Goal: Information Seeking & Learning: Stay updated

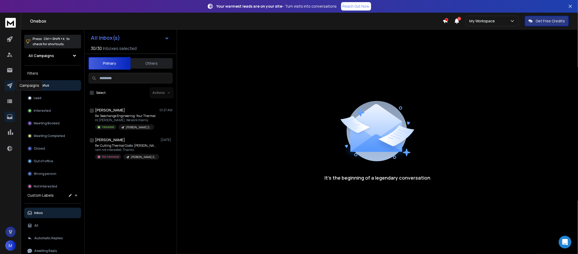
click at [12, 87] on icon at bounding box center [10, 86] width 6 height 6
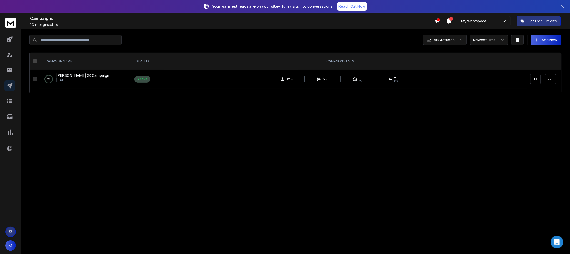
click at [87, 75] on span "[PERSON_NAME] 2K Campaign" at bounding box center [82, 75] width 53 height 5
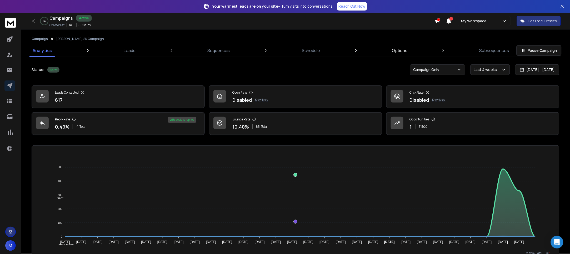
click at [399, 52] on p "Options" at bounding box center [400, 50] width 16 height 6
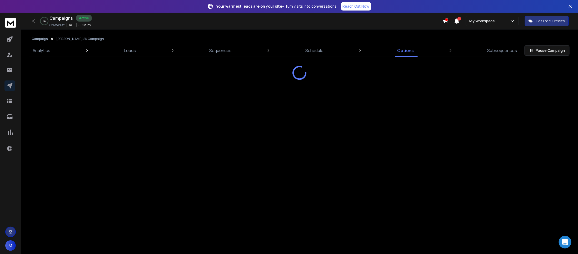
select select "**********"
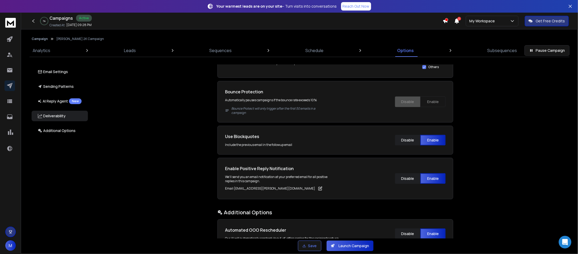
scroll to position [820, 0]
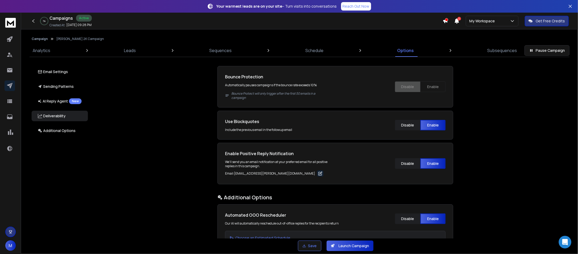
click at [318, 174] on icon at bounding box center [320, 174] width 4 height 4
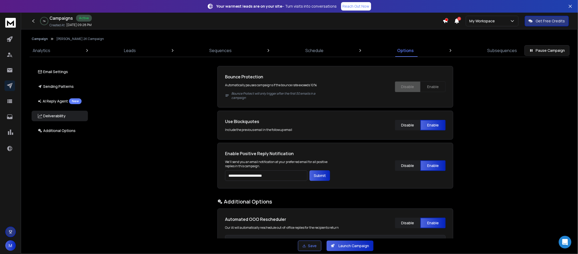
click at [281, 179] on input "**********" at bounding box center [266, 176] width 82 height 11
type input "*"
type input "**********"
drag, startPoint x: 285, startPoint y: 180, endPoint x: 208, endPoint y: 180, distance: 76.6
click at [208, 180] on div "Email Accounts Accounts to Use Select one or more accounts to send emails from …" at bounding box center [338, 152] width 485 height 174
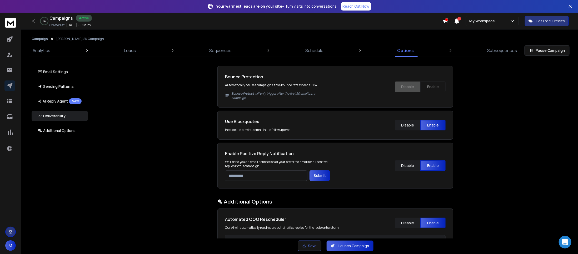
type input "**********"
click at [515, 149] on div "Email Accounts Accounts to Use Select one or more accounts to send emails from …" at bounding box center [338, 152] width 485 height 174
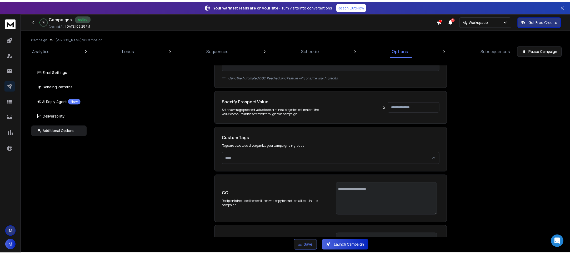
scroll to position [1031, 0]
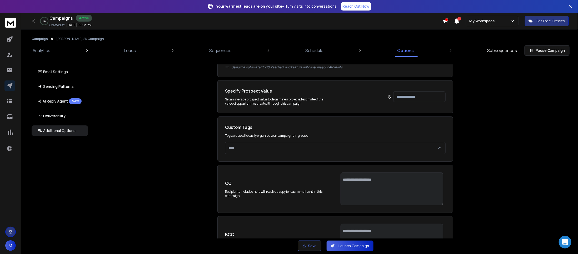
click at [502, 51] on p "Subsequences" at bounding box center [503, 50] width 30 height 6
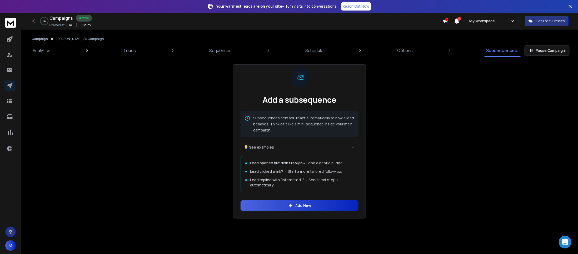
click at [395, 48] on div "Analytics Leads Sequences Schedule Options Subsequences" at bounding box center [274, 50] width 491 height 13
click at [325, 46] on link "Schedule" at bounding box center [314, 50] width 24 height 13
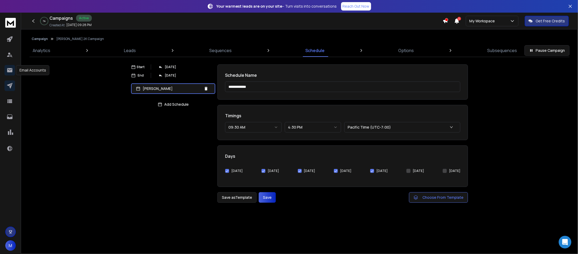
click at [8, 72] on icon at bounding box center [10, 70] width 6 height 6
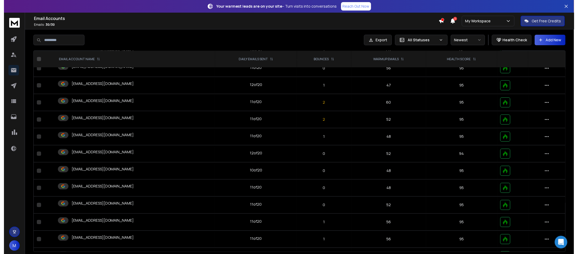
scroll to position [334, 0]
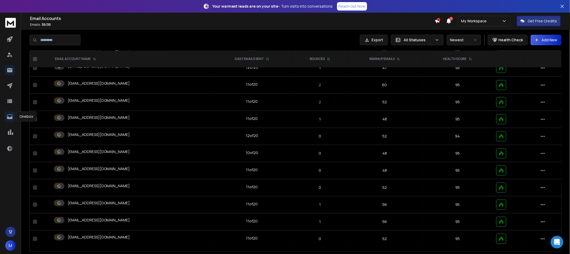
click at [12, 114] on icon at bounding box center [10, 117] width 6 height 6
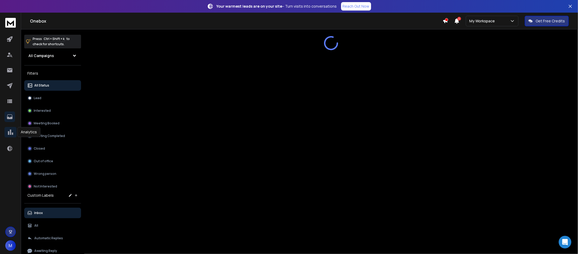
click at [7, 130] on icon at bounding box center [11, 133] width 8 height 8
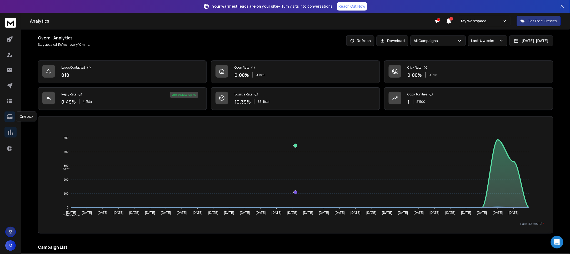
click at [8, 112] on link at bounding box center [9, 117] width 11 height 11
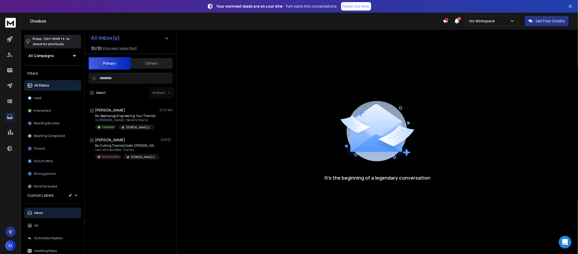
click at [146, 62] on button "Others" at bounding box center [152, 64] width 42 height 12
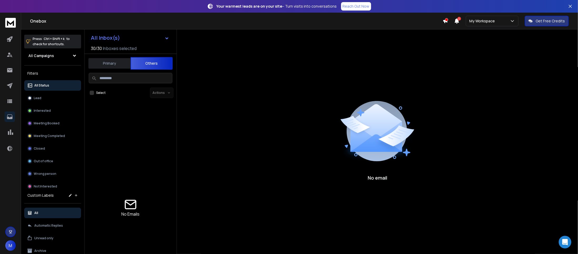
click at [122, 64] on button "Primary" at bounding box center [109, 64] width 42 height 12
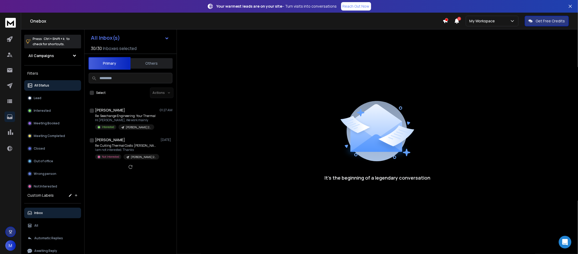
scroll to position [52, 0]
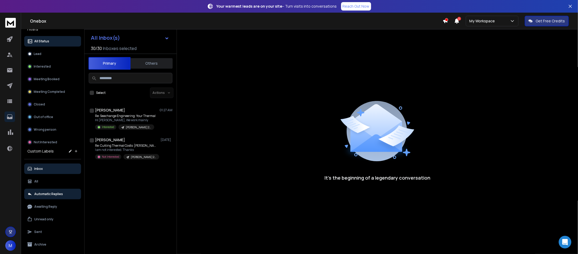
click at [56, 192] on p "Automatic Replies" at bounding box center [48, 194] width 29 height 4
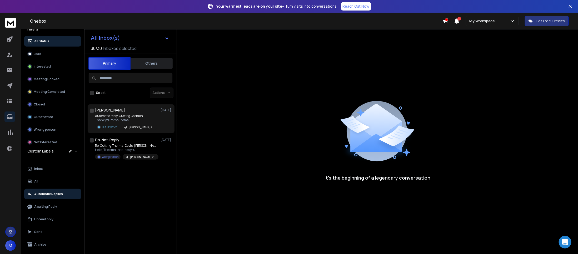
click at [143, 113] on div "[PERSON_NAME] [DATE] Automatic reply: Cutting Costs on Thank you for your email…" at bounding box center [133, 119] width 77 height 22
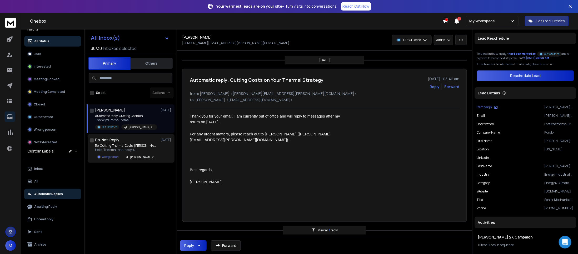
click at [151, 143] on div "Do-Not-Reply [DATE] Re: Cutting Thermal Costs: [PERSON_NAME] Hello, The email a…" at bounding box center [133, 148] width 77 height 22
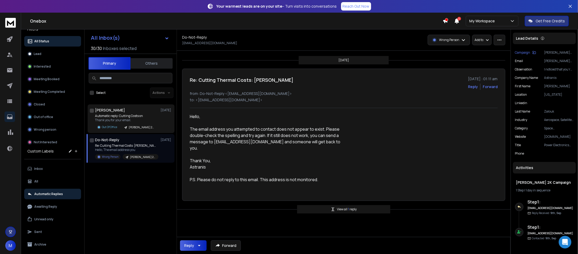
click at [144, 120] on p "Thank you for your email." at bounding box center [126, 120] width 62 height 4
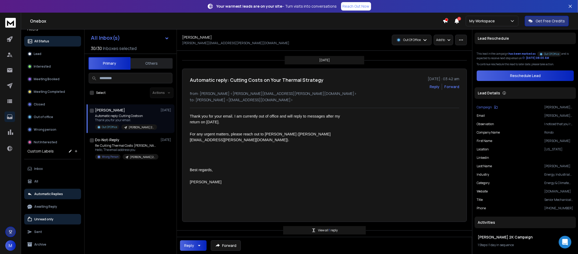
click at [52, 214] on button "Unread only" at bounding box center [52, 219] width 57 height 11
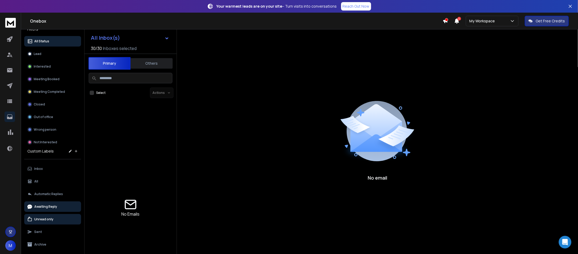
click at [55, 204] on div "Awaiting Reply" at bounding box center [42, 207] width 30 height 6
click at [50, 227] on button "Sent" at bounding box center [52, 232] width 57 height 11
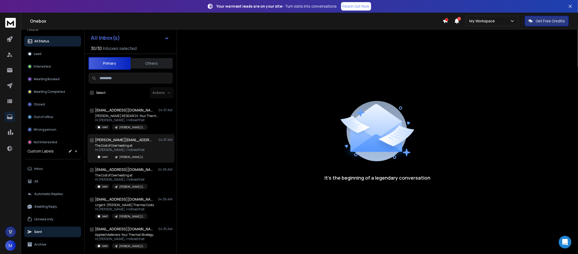
click at [146, 146] on p "The Cost of Overheating at" at bounding box center [121, 146] width 53 height 4
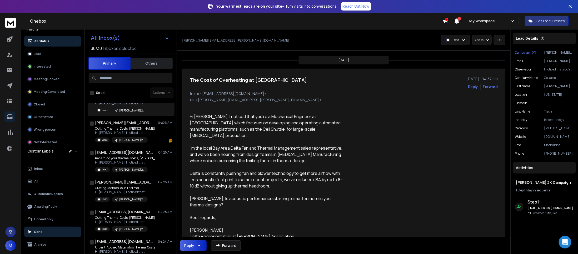
scroll to position [474, 0]
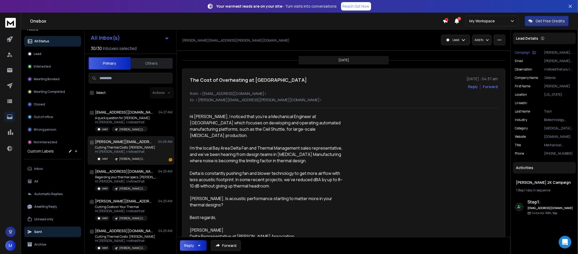
click at [157, 149] on div "Cutting Thermal Costs: [PERSON_NAME], I noticed that Lead [PERSON_NAME] 2K Camp…" at bounding box center [133, 154] width 77 height 16
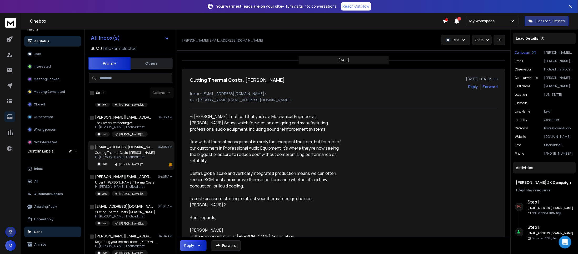
scroll to position [1317, 0]
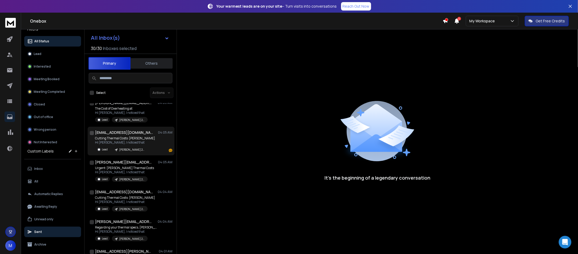
click at [162, 151] on div "Cutting Thermal Costs: [PERSON_NAME] Hi [PERSON_NAME], I noticed that Lead [PER…" at bounding box center [133, 144] width 77 height 16
click at [159, 147] on div "Cutting Thermal Costs: [PERSON_NAME] Hi [PERSON_NAME], I noticed that Lead [PER…" at bounding box center [133, 144] width 77 height 16
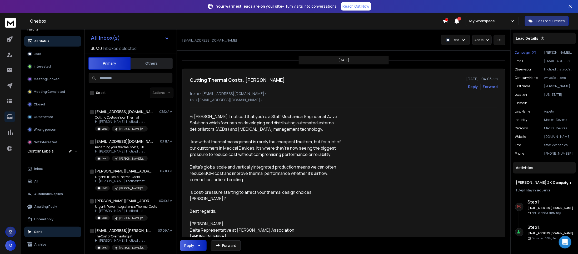
scroll to position [2107, 0]
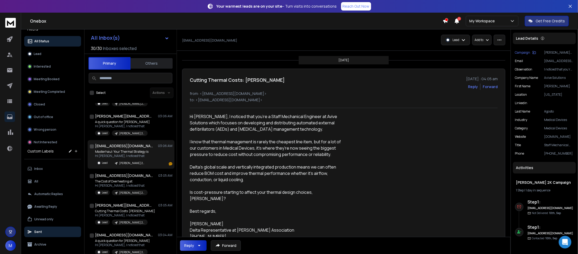
click at [153, 165] on div "Masterhaul: Your Thermal Strategy is Hi [PERSON_NAME], I noticed that Lead [PER…" at bounding box center [133, 158] width 77 height 16
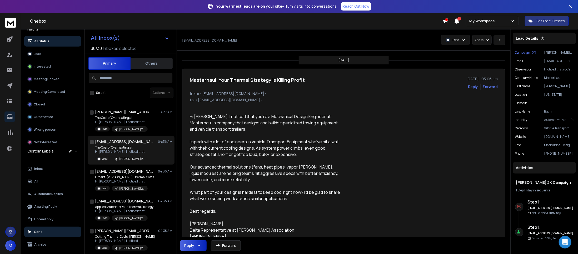
scroll to position [0, 0]
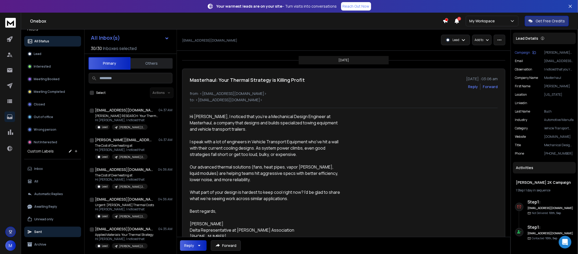
click at [155, 65] on button "Others" at bounding box center [152, 64] width 42 height 12
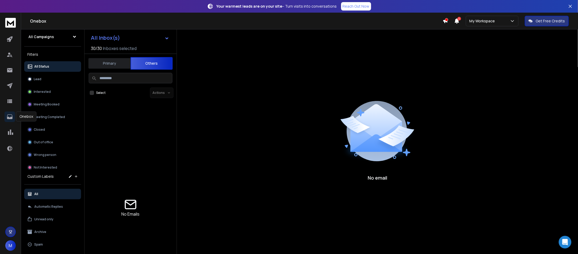
click at [11, 114] on icon at bounding box center [10, 117] width 6 height 6
click at [45, 87] on button "Interested" at bounding box center [52, 92] width 57 height 11
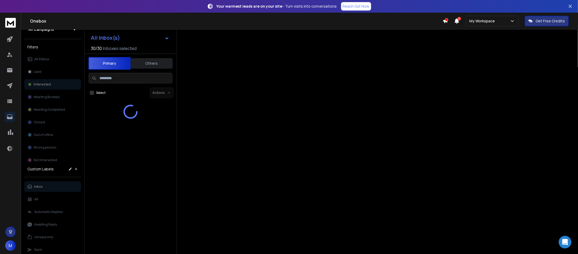
click at [45, 79] on div "All Status Lead Interested Meeting Booked Meeting Completed Closed Out of offic…" at bounding box center [52, 110] width 57 height 112
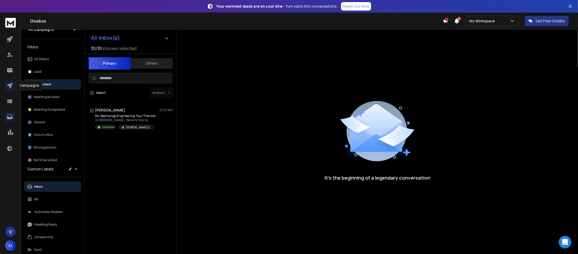
click at [9, 89] on link at bounding box center [9, 86] width 11 height 11
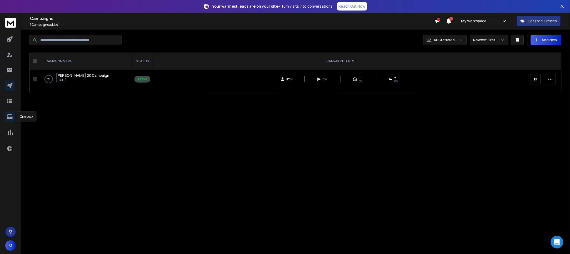
click at [12, 117] on icon at bounding box center [10, 117] width 6 height 5
